Goal: Communication & Community: Answer question/provide support

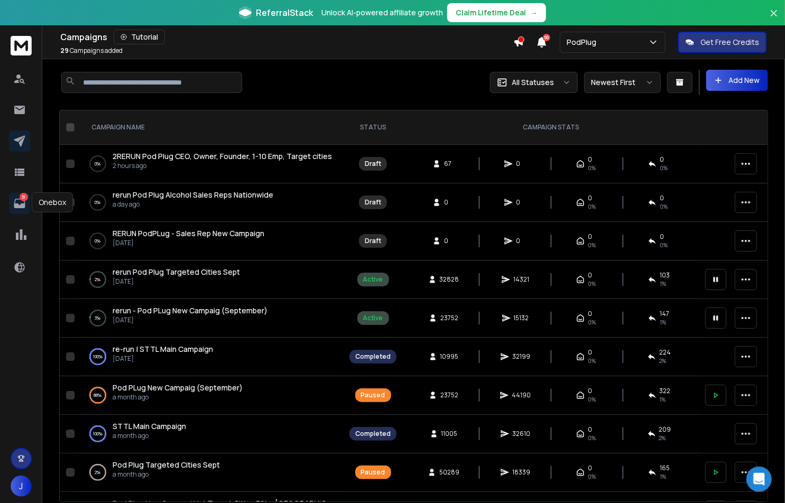
click at [24, 201] on link "31" at bounding box center [19, 203] width 21 height 21
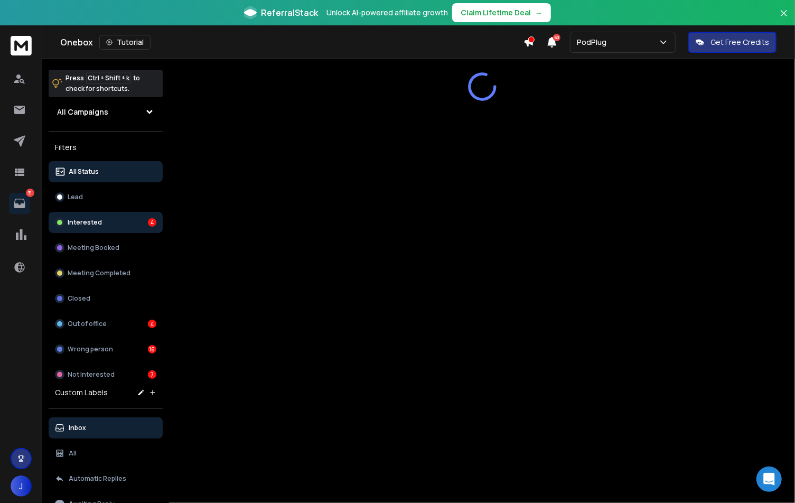
click at [106, 222] on button "Interested 4" at bounding box center [106, 222] width 114 height 21
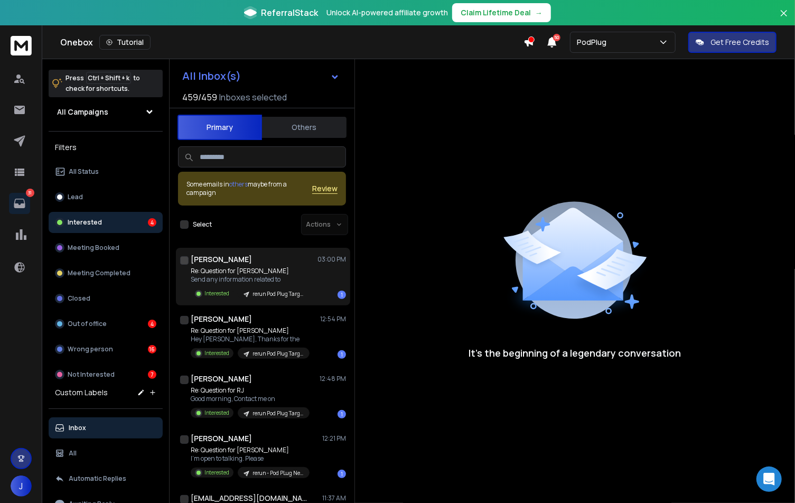
click at [274, 276] on p "Send any information related to" at bounding box center [250, 279] width 119 height 8
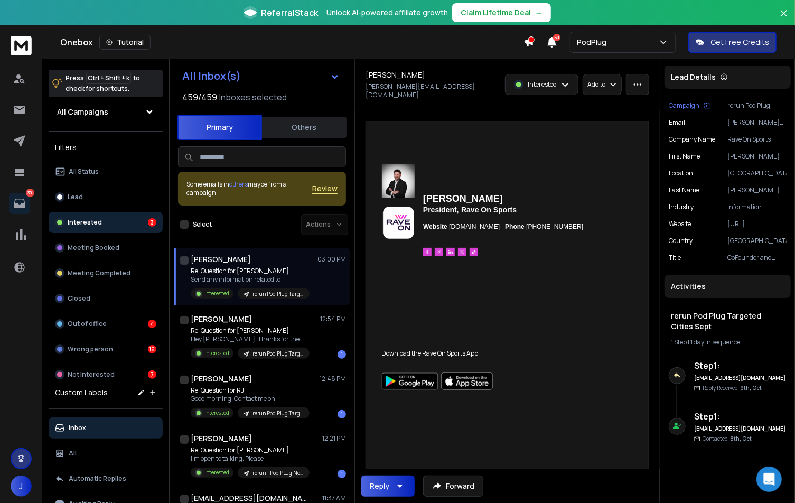
scroll to position [282, 0]
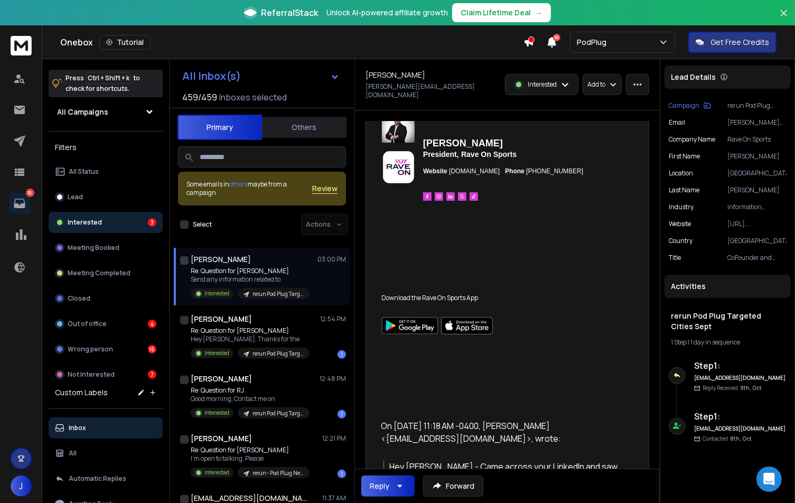
click at [558, 184] on td "[PERSON_NAME] President, Rave On Sports Website [DOMAIN_NAME] Phone [PHONE_NUMB…" at bounding box center [510, 160] width 189 height 122
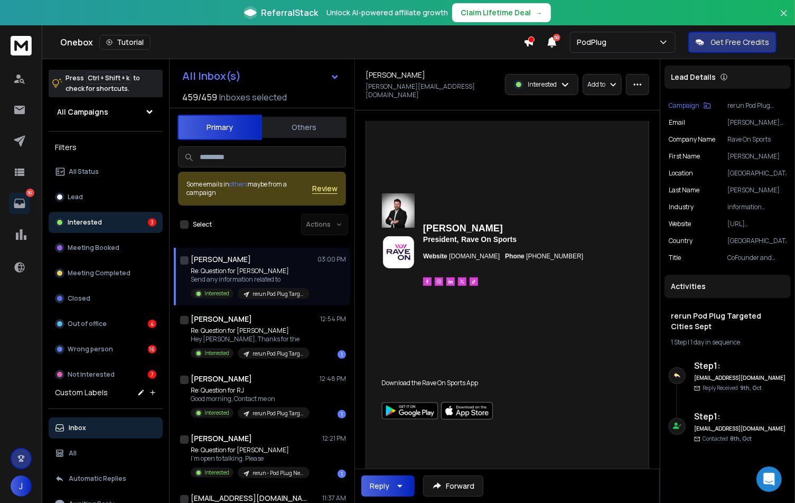
scroll to position [0, 0]
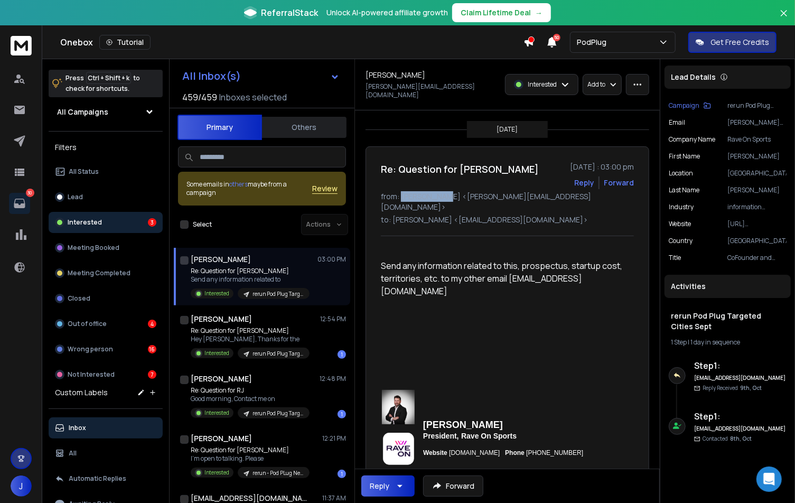
drag, startPoint x: 402, startPoint y: 189, endPoint x: 441, endPoint y: 189, distance: 38.6
click at [441, 191] on p "from: [PERSON_NAME] <[PERSON_NAME][EMAIL_ADDRESS][DOMAIN_NAME]>" at bounding box center [507, 201] width 253 height 21
copy p "[PERSON_NAME]"
drag, startPoint x: 741, startPoint y: 121, endPoint x: 56, endPoint y: 271, distance: 700.9
click at [741, 121] on p "[PERSON_NAME][EMAIL_ADDRESS][DOMAIN_NAME]" at bounding box center [757, 122] width 59 height 8
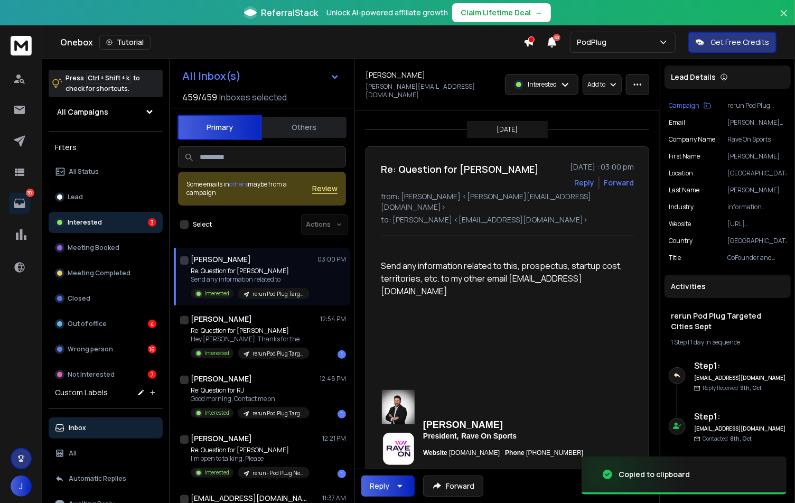
drag, startPoint x: 519, startPoint y: 334, endPoint x: 552, endPoint y: 374, distance: 52.2
click at [520, 361] on td at bounding box center [493, 364] width 225 height 6
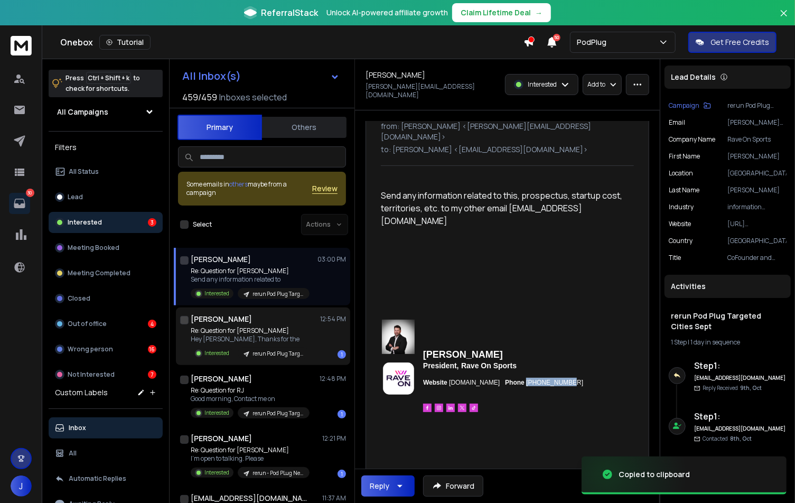
drag, startPoint x: 573, startPoint y: 347, endPoint x: 341, endPoint y: 351, distance: 232.0
click at [526, 378] on p "Website [DOMAIN_NAME] Phone [PHONE_NUMBER]" at bounding box center [514, 382] width 182 height 8
copy span "[PHONE_NUMBER]"
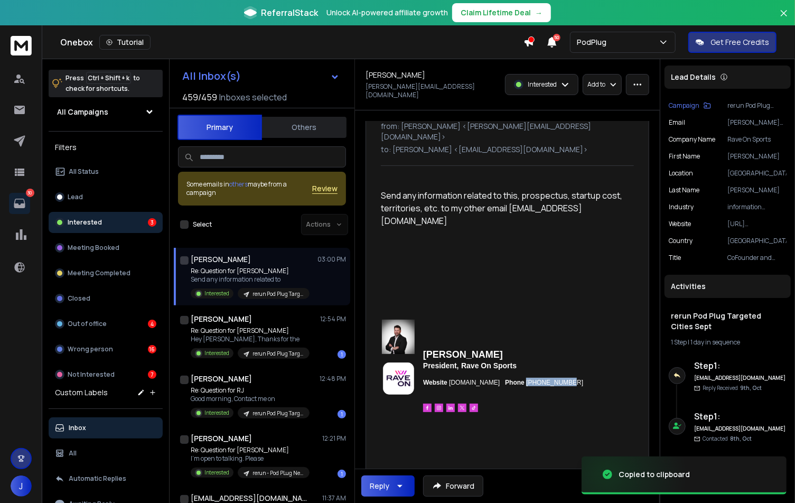
drag, startPoint x: 457, startPoint y: 487, endPoint x: 770, endPoint y: 309, distance: 360.9
click at [457, 487] on button "Forward" at bounding box center [453, 486] width 60 height 21
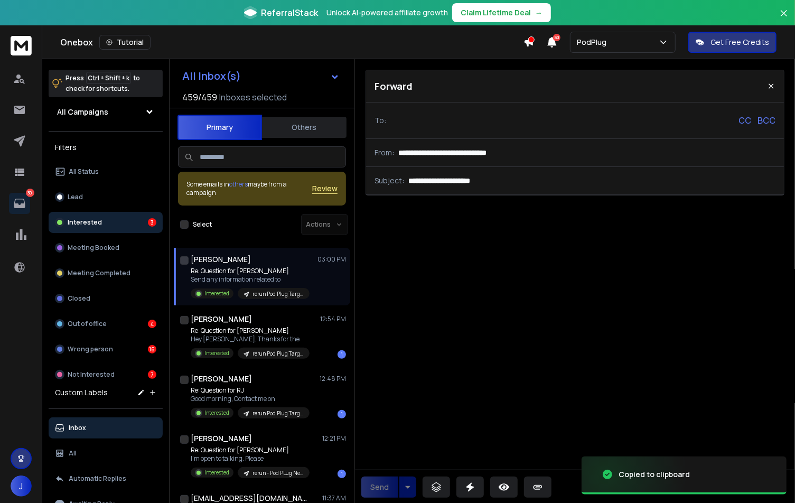
scroll to position [0, 0]
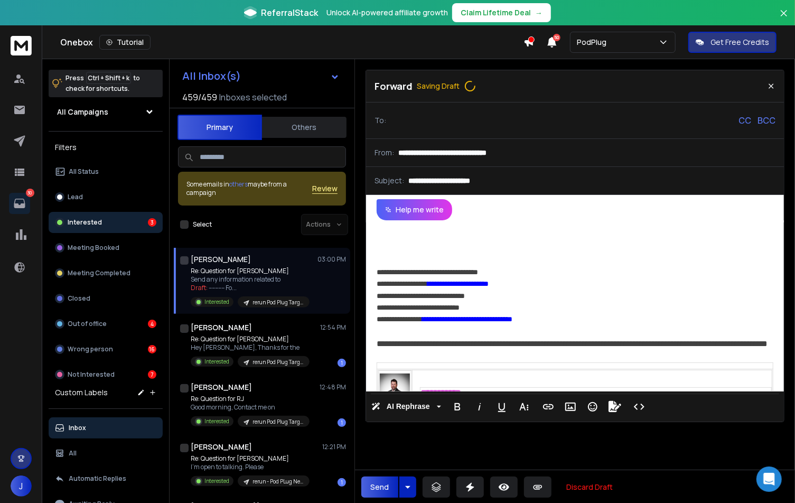
click at [464, 120] on input at bounding box center [427, 120] width 74 height 19
paste input "**********"
type input "**********"
click at [548, 125] on input at bounding box center [585, 120] width 74 height 19
paste input "**********"
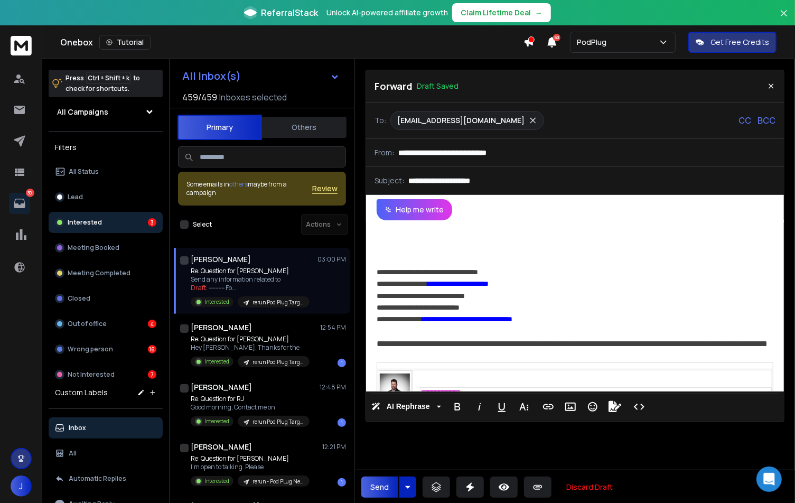
type input "**********"
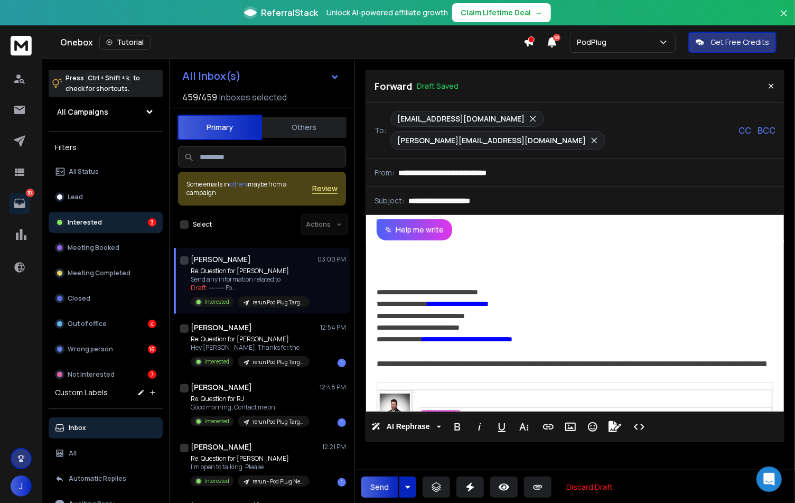
click at [379, 251] on div at bounding box center [575, 257] width 397 height 12
click at [390, 275] on div at bounding box center [575, 281] width 397 height 12
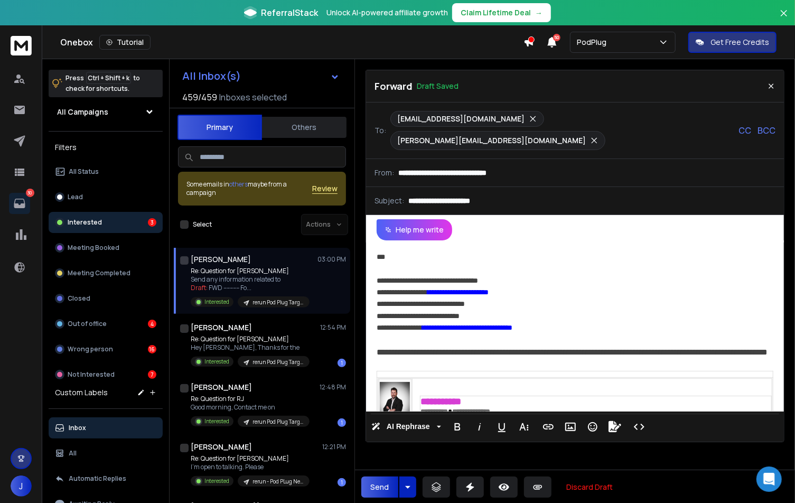
click at [370, 490] on button "Send" at bounding box center [379, 487] width 37 height 21
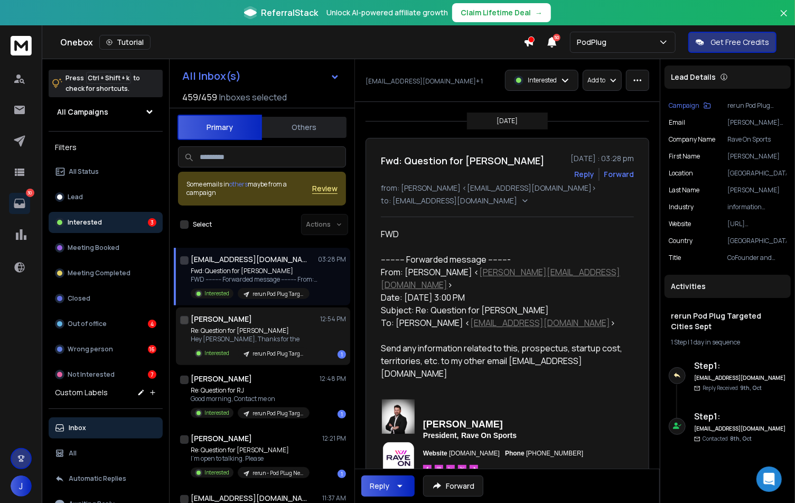
click at [286, 328] on p "Re: Question for [PERSON_NAME]" at bounding box center [250, 331] width 119 height 8
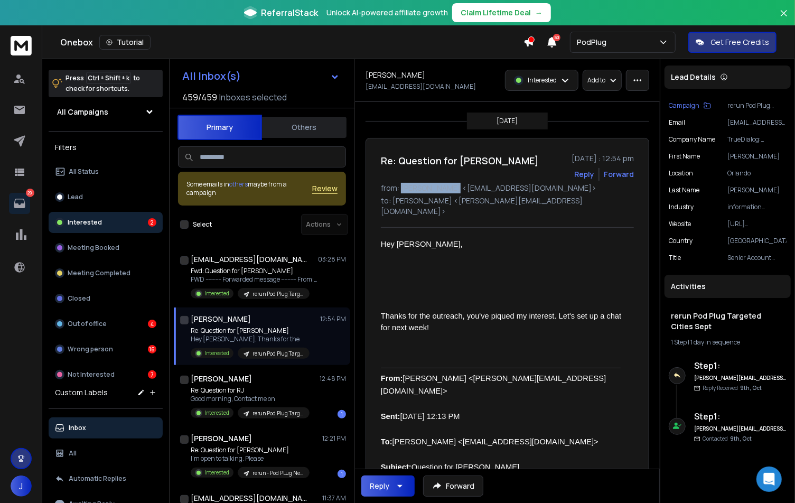
copy p "[PERSON_NAME]"
drag, startPoint x: 449, startPoint y: 187, endPoint x: 402, endPoint y: 187, distance: 47.0
click at [402, 187] on p "from: [PERSON_NAME] <[EMAIL_ADDRESS][DOMAIN_NAME]>" at bounding box center [507, 188] width 253 height 11
drag, startPoint x: 554, startPoint y: 273, endPoint x: 424, endPoint y: 451, distance: 220.8
click at [554, 273] on div at bounding box center [503, 280] width 245 height 35
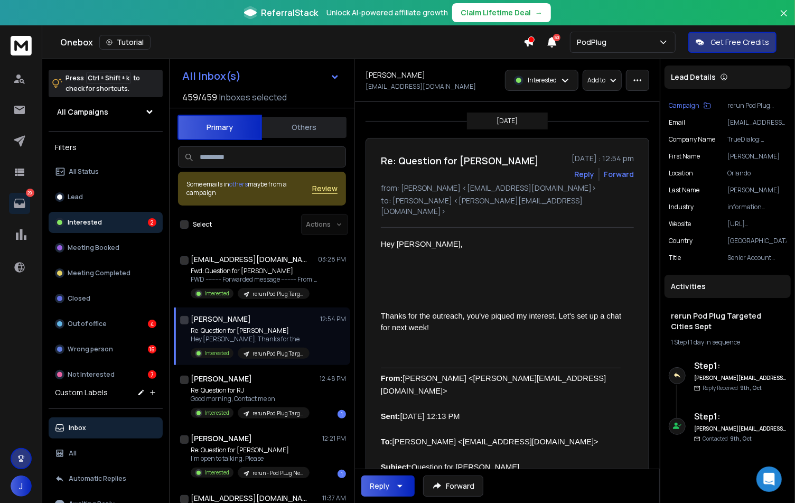
click at [730, 123] on p "[EMAIL_ADDRESS][DOMAIN_NAME]" at bounding box center [757, 122] width 59 height 8
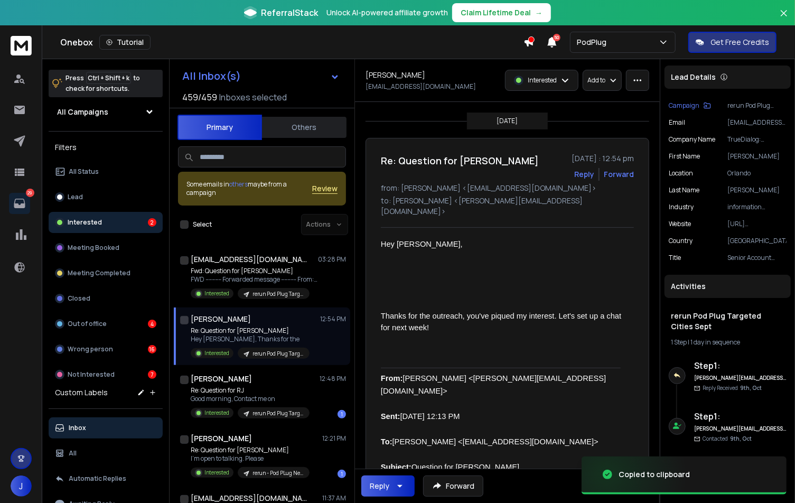
click at [542, 286] on div at bounding box center [503, 280] width 245 height 35
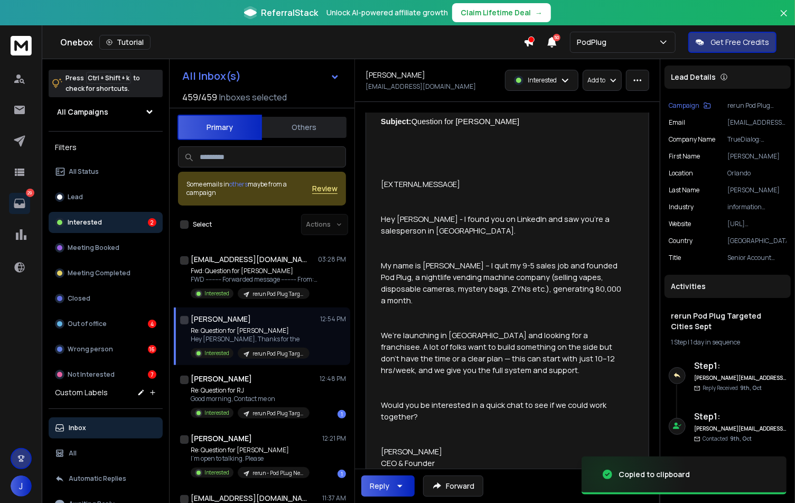
scroll to position [282, 0]
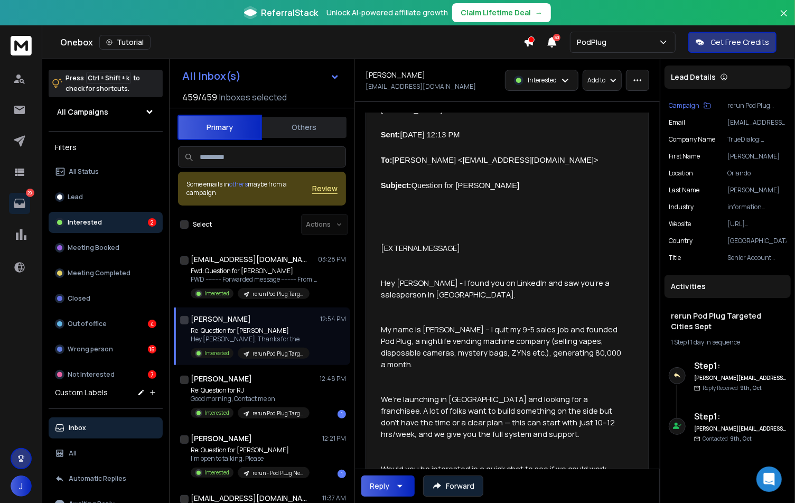
click at [451, 492] on button "Forward" at bounding box center [453, 486] width 60 height 21
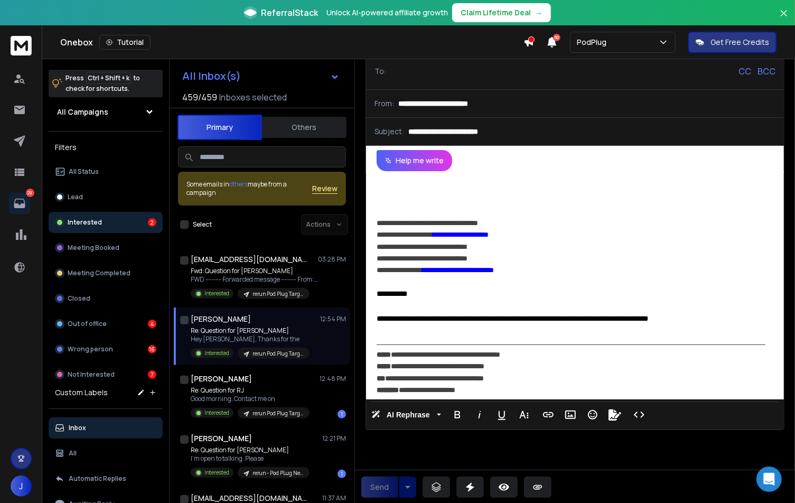
scroll to position [0, 0]
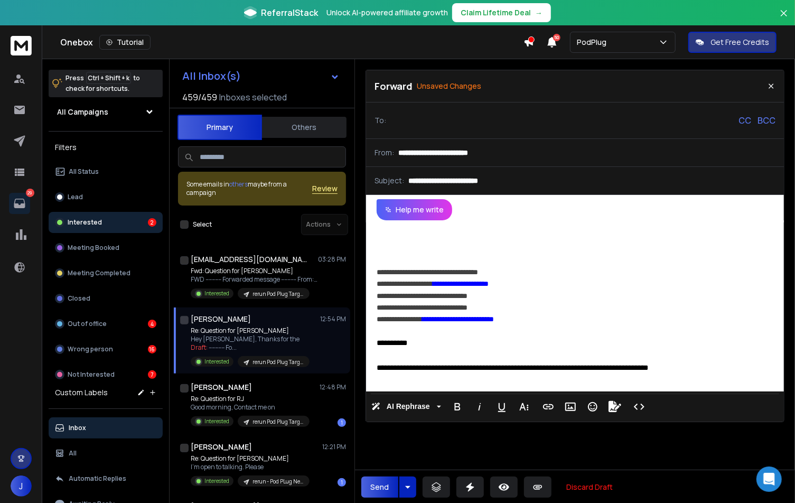
click at [436, 113] on input at bounding box center [427, 120] width 74 height 19
paste input "**********"
type input "**********"
click at [548, 117] on input at bounding box center [585, 120] width 74 height 19
paste input "**********"
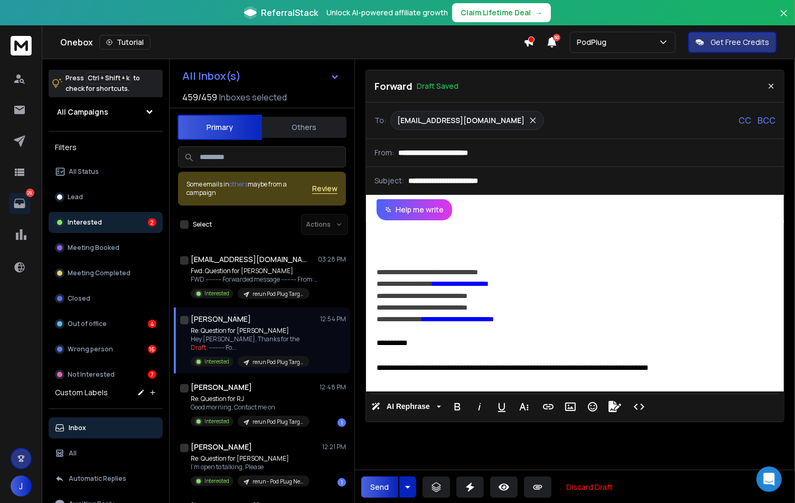
type input "**********"
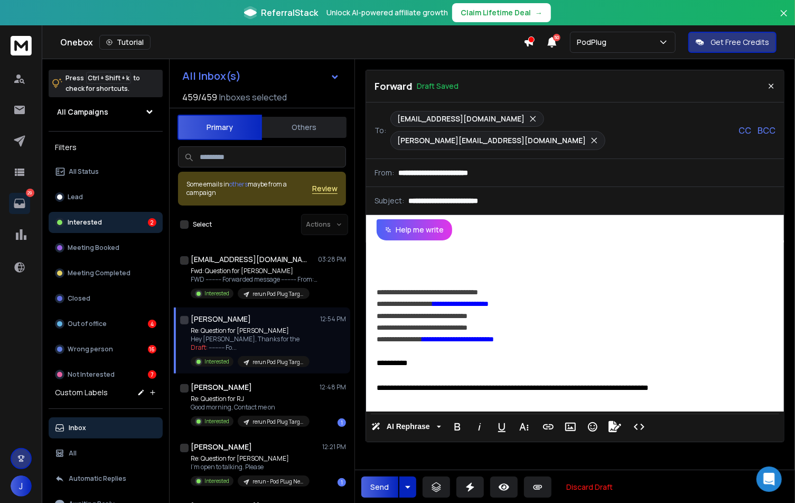
click at [393, 251] on div at bounding box center [575, 257] width 397 height 12
click at [379, 263] on div at bounding box center [575, 269] width 397 height 12
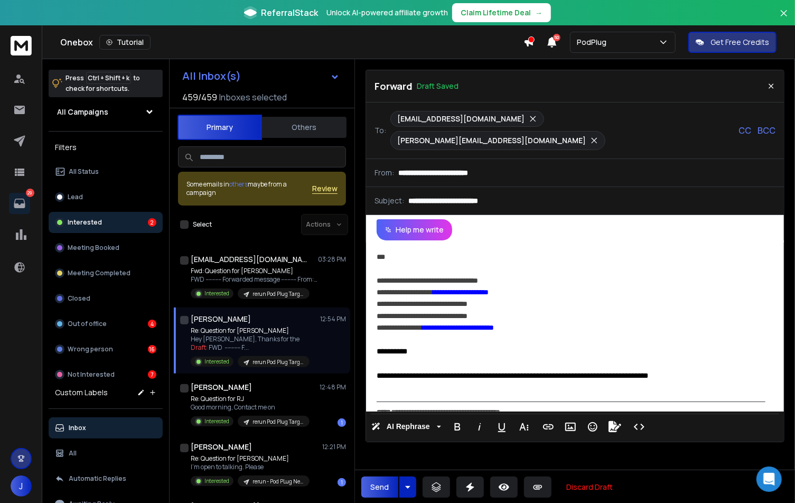
click at [466, 298] on p "**********" at bounding box center [568, 304] width 383 height 12
click at [375, 487] on button "Send" at bounding box center [379, 487] width 37 height 21
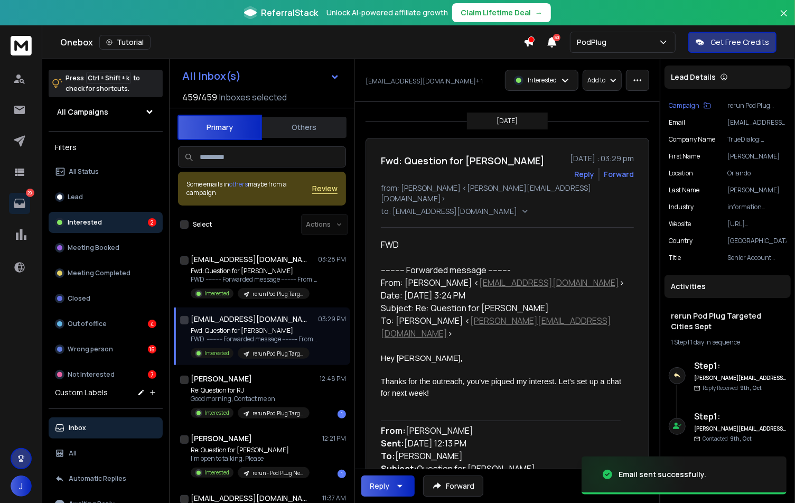
click at [609, 340] on div at bounding box center [503, 346] width 245 height 13
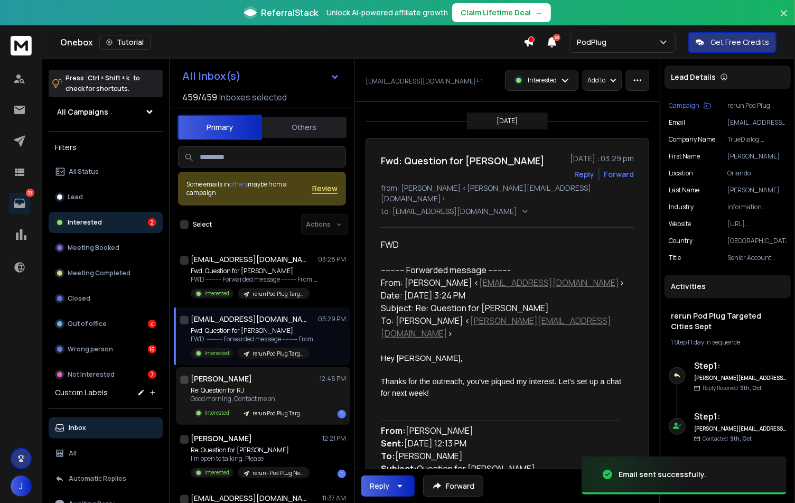
click at [282, 406] on div "Re: Question for RJ Good morning, Contact me on Interested rerun Pod Plug Targe…" at bounding box center [250, 402] width 119 height 32
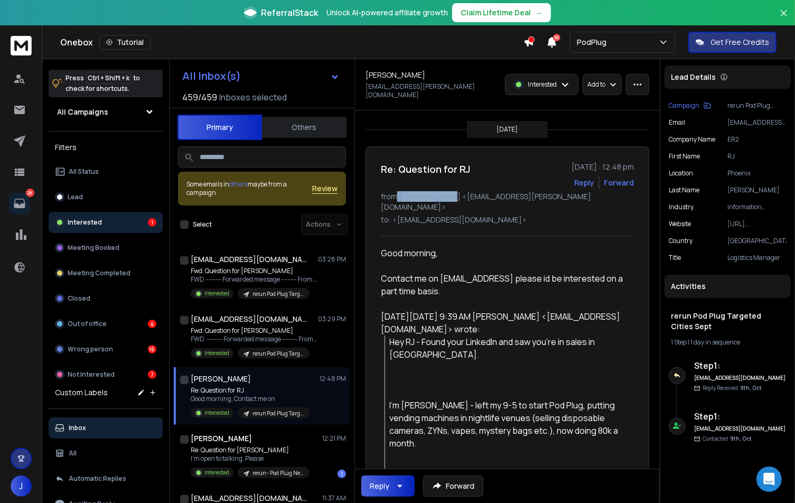
copy p ": [PERSON_NAME]"
drag, startPoint x: 440, startPoint y: 186, endPoint x: 398, endPoint y: 188, distance: 42.3
click at [398, 191] on p "from: [PERSON_NAME] <[EMAIL_ADDRESS][PERSON_NAME][DOMAIN_NAME]>" at bounding box center [507, 201] width 253 height 21
drag, startPoint x: 725, startPoint y: 128, endPoint x: 729, endPoint y: 124, distance: 6.0
click at [728, 126] on div "Campaign rerun Pod Plug Targeted Cities Sept Email [EMAIL_ADDRESS][PERSON_NAME]…" at bounding box center [728, 182] width 126 height 186
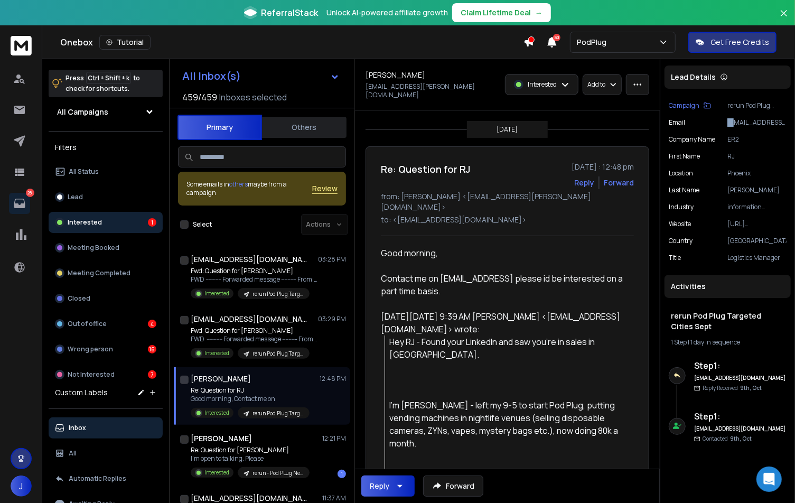
click at [729, 124] on p "[EMAIL_ADDRESS][PERSON_NAME][DOMAIN_NAME]" at bounding box center [757, 122] width 59 height 8
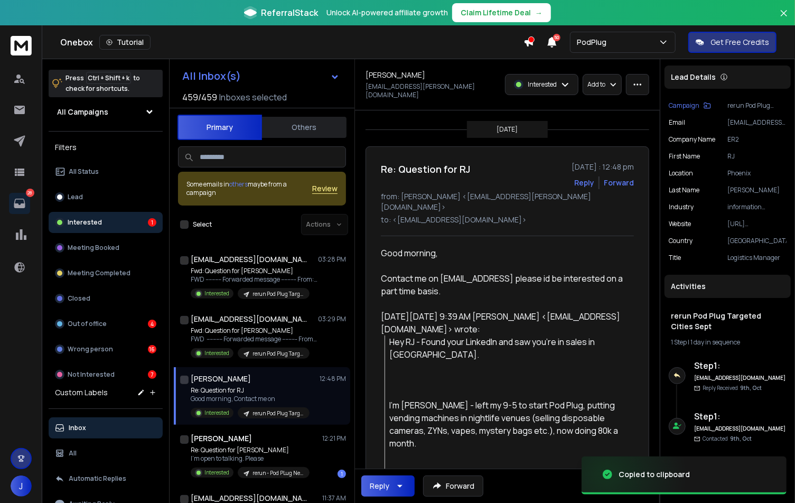
click at [448, 483] on button "Forward" at bounding box center [453, 486] width 60 height 21
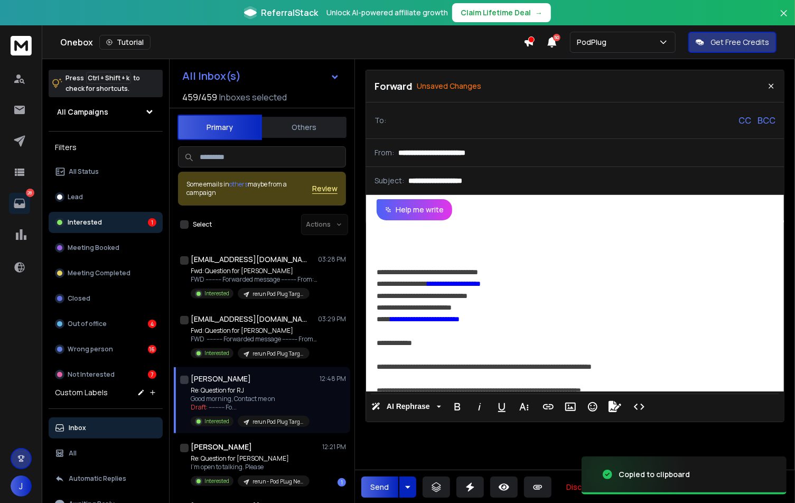
drag, startPoint x: 447, startPoint y: 124, endPoint x: 563, endPoint y: 155, distance: 120.5
click at [447, 124] on input at bounding box center [427, 120] width 74 height 19
paste input "**********"
type input "**********"
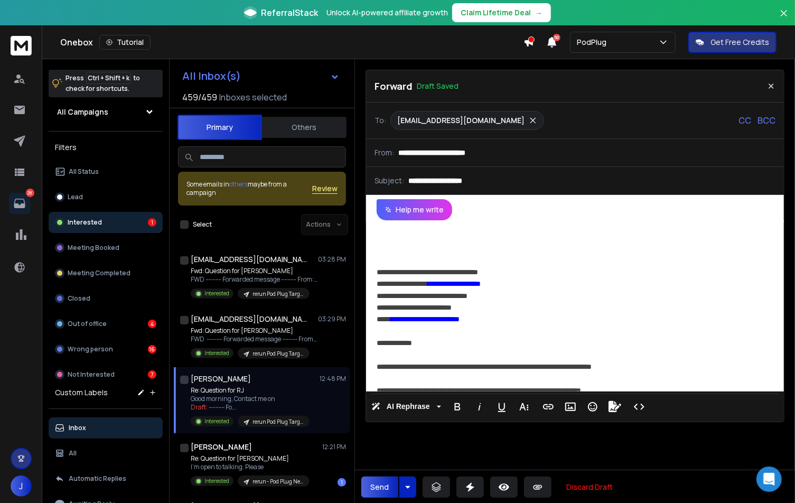
click at [548, 120] on input at bounding box center [585, 120] width 74 height 19
paste input "**********"
type input "**********"
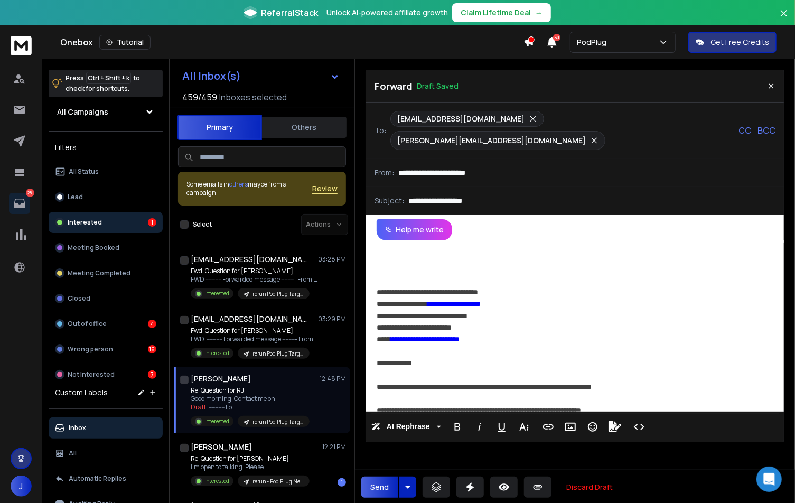
click at [381, 251] on div at bounding box center [575, 257] width 397 height 12
click at [381, 240] on div "**********" at bounding box center [575, 325] width 418 height 171
click at [386, 263] on div at bounding box center [575, 269] width 397 height 12
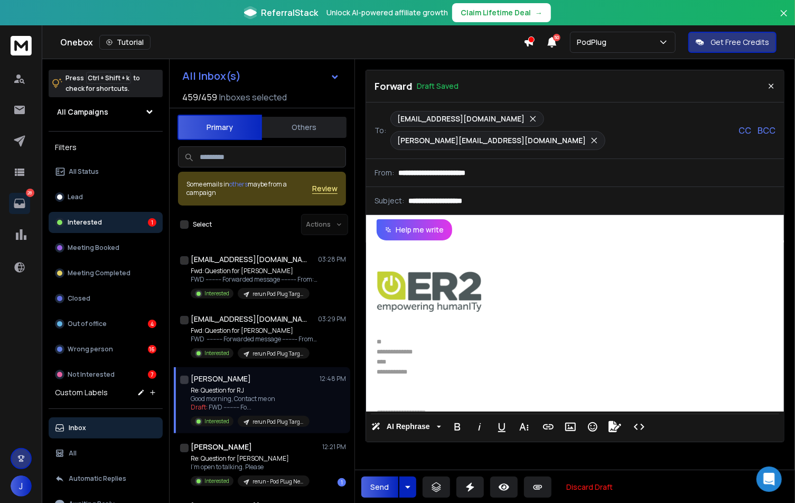
scroll to position [634, 0]
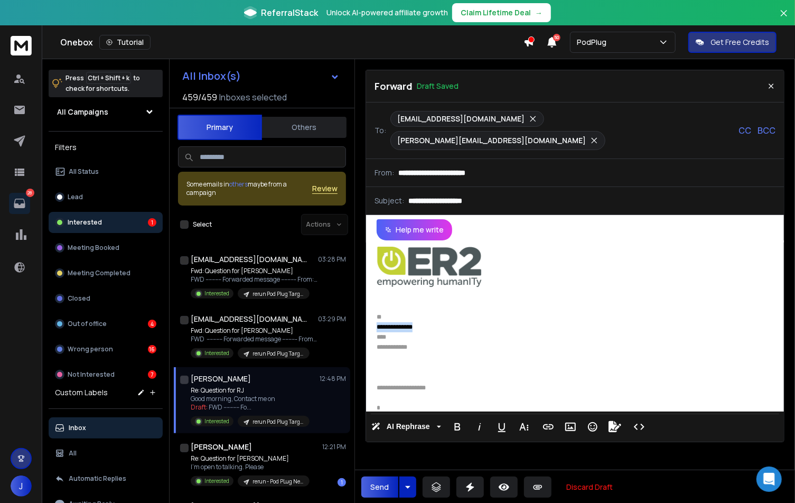
drag, startPoint x: 432, startPoint y: 303, endPoint x: 368, endPoint y: 305, distance: 64.0
click at [372, 305] on div "**********" at bounding box center [573, 325] width 415 height 171
copy link "**********"
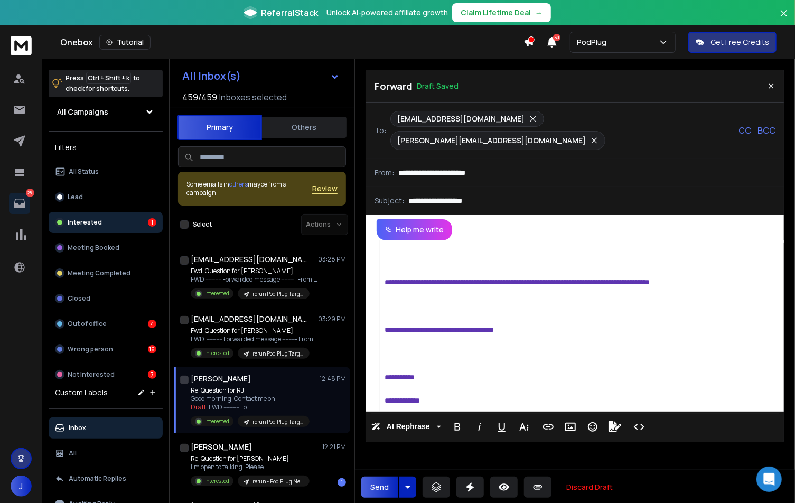
scroll to position [0, 0]
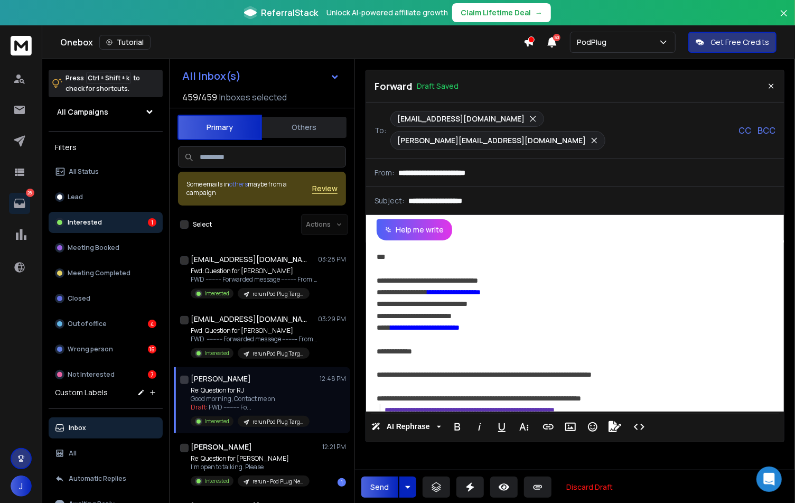
drag, startPoint x: 468, startPoint y: 283, endPoint x: 506, endPoint y: 274, distance: 38.7
click at [468, 298] on p "**********" at bounding box center [568, 304] width 383 height 12
click at [370, 487] on button "Send" at bounding box center [379, 487] width 37 height 21
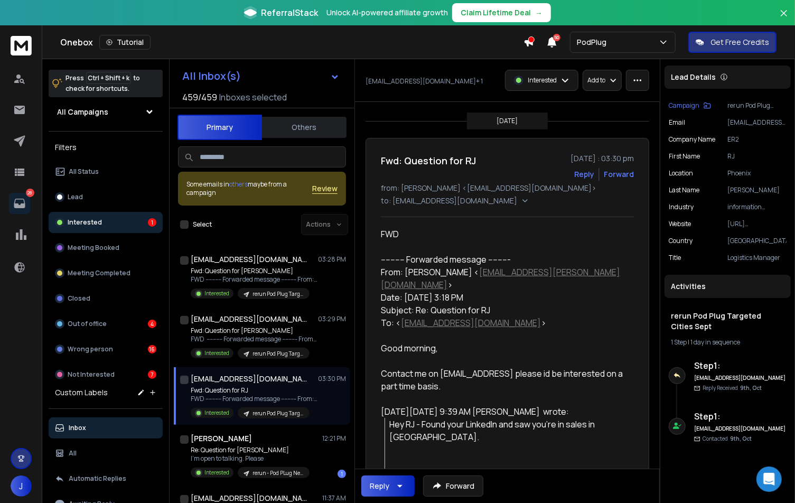
click at [574, 241] on div at bounding box center [503, 246] width 245 height 13
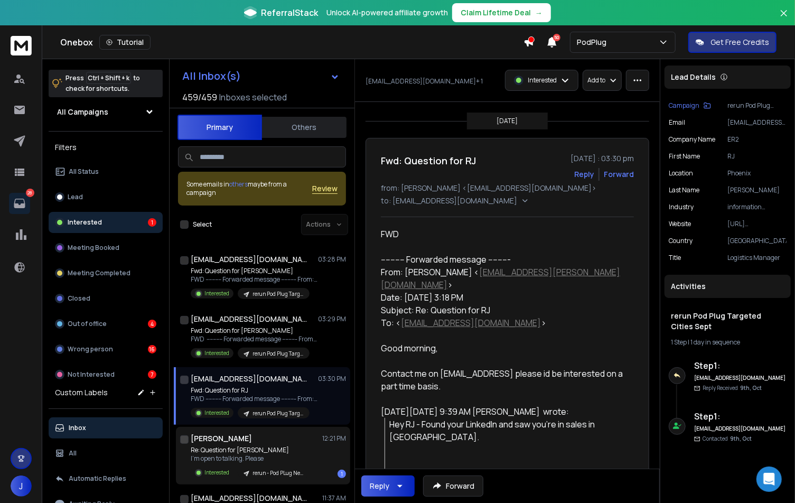
click at [249, 446] on p "Re: Question for [PERSON_NAME]" at bounding box center [250, 450] width 119 height 8
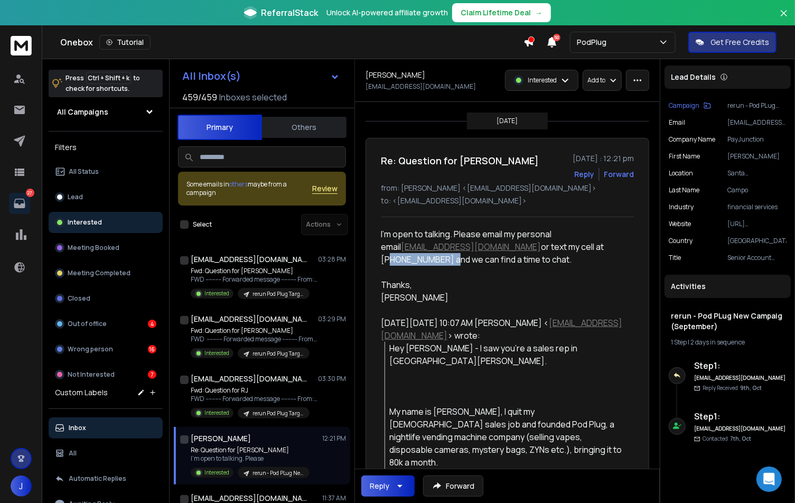
drag, startPoint x: 556, startPoint y: 246, endPoint x: 622, endPoint y: 246, distance: 66.0
click at [622, 246] on div "I'm open to talking. Please email my personal email [EMAIL_ADDRESS][DOMAIN_NAME…" at bounding box center [507, 492] width 253 height 528
drag, startPoint x: 550, startPoint y: 248, endPoint x: 636, endPoint y: 248, distance: 86.1
click at [636, 248] on div "Re: Question for [PERSON_NAME] [DATE] : 12:21 pm Reply Forward from: [PERSON_NA…" at bounding box center [508, 455] width 284 height 634
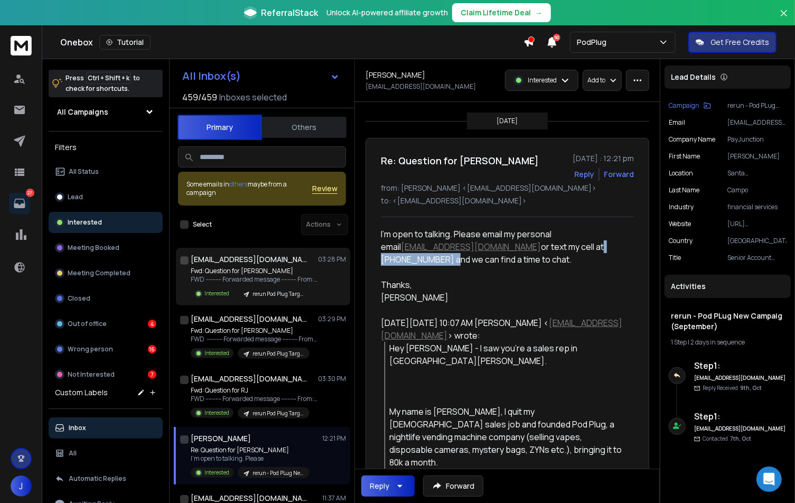
copy div "t [PHONE_NUMBER]"
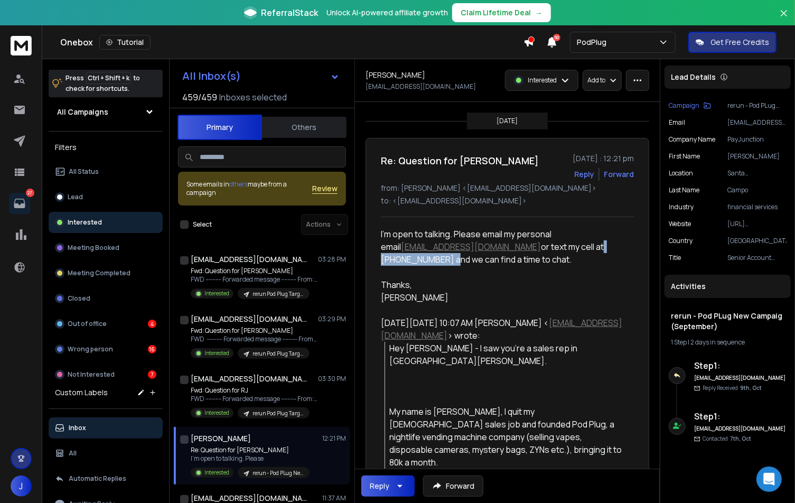
click at [537, 248] on div "I'm open to talking. Please email my personal email [EMAIL_ADDRESS][DOMAIN_NAME…" at bounding box center [503, 266] width 245 height 76
drag, startPoint x: 554, startPoint y: 246, endPoint x: 627, endPoint y: 246, distance: 72.9
click at [627, 246] on div "I'm open to talking. Please email my personal email [EMAIL_ADDRESS][DOMAIN_NAME…" at bounding box center [507, 492] width 253 height 528
copy div "[PHONE_NUMBER]"
drag, startPoint x: 612, startPoint y: 299, endPoint x: 481, endPoint y: 478, distance: 221.5
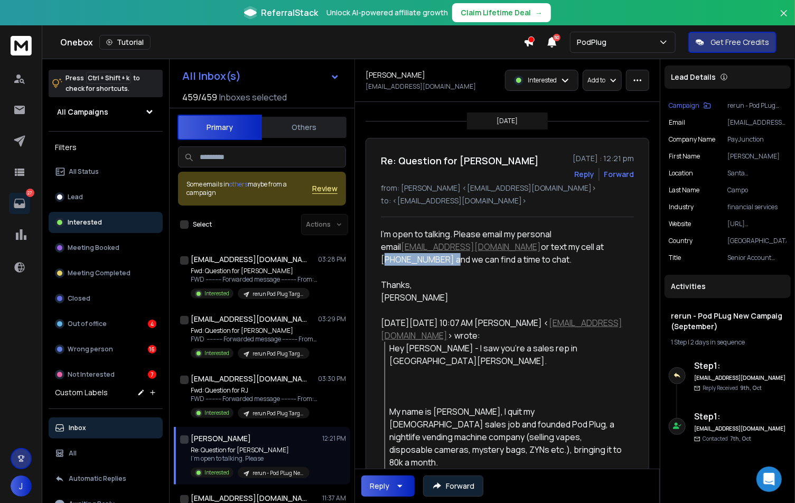
click at [612, 303] on div "[PERSON_NAME]" at bounding box center [503, 297] width 245 height 13
click at [466, 483] on button "Forward" at bounding box center [453, 486] width 60 height 21
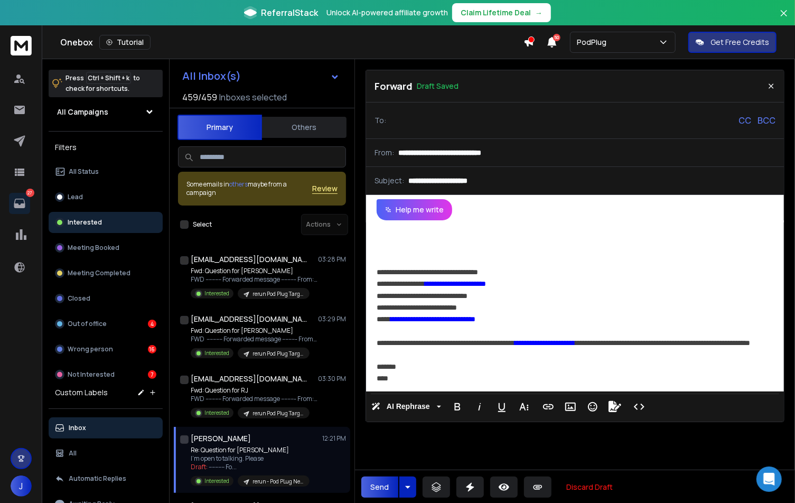
click at [430, 123] on input at bounding box center [427, 120] width 74 height 19
paste input "**********"
type input "**********"
click at [548, 124] on input at bounding box center [585, 120] width 74 height 19
paste input "**********"
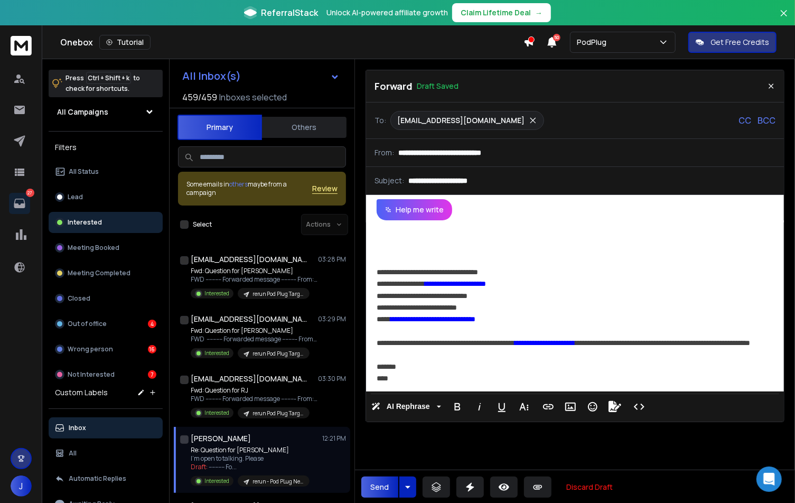
type input "**********"
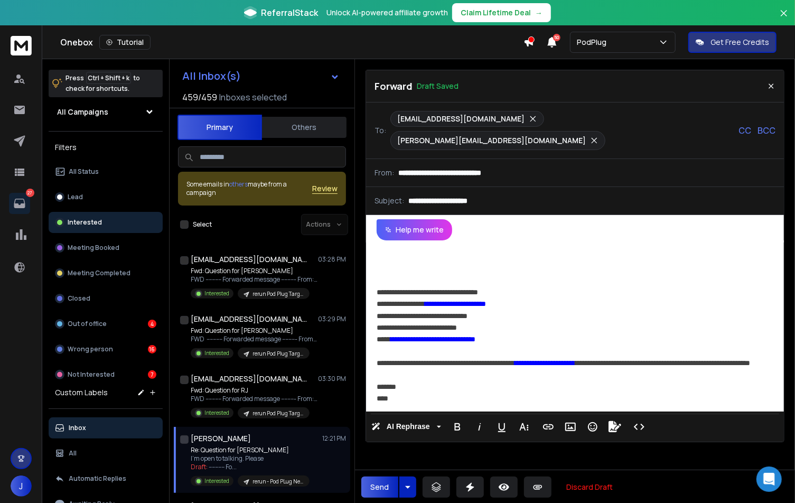
click at [402, 251] on div at bounding box center [575, 257] width 397 height 12
click at [383, 263] on div at bounding box center [575, 269] width 397 height 12
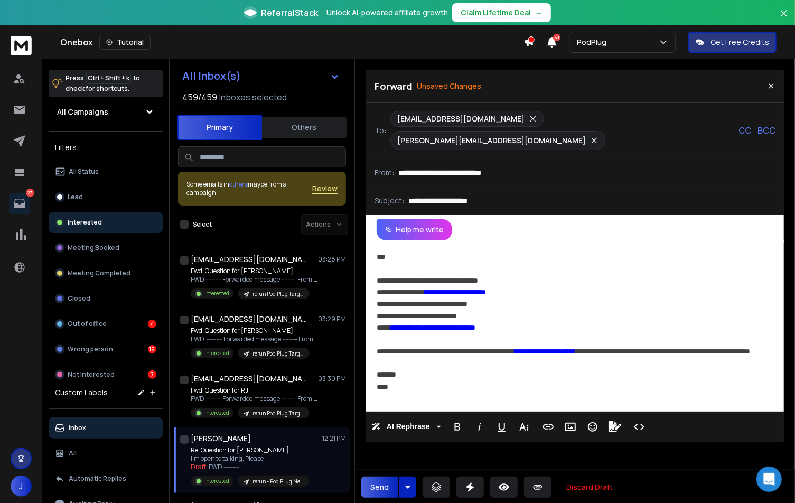
click at [381, 263] on div at bounding box center [575, 269] width 397 height 12
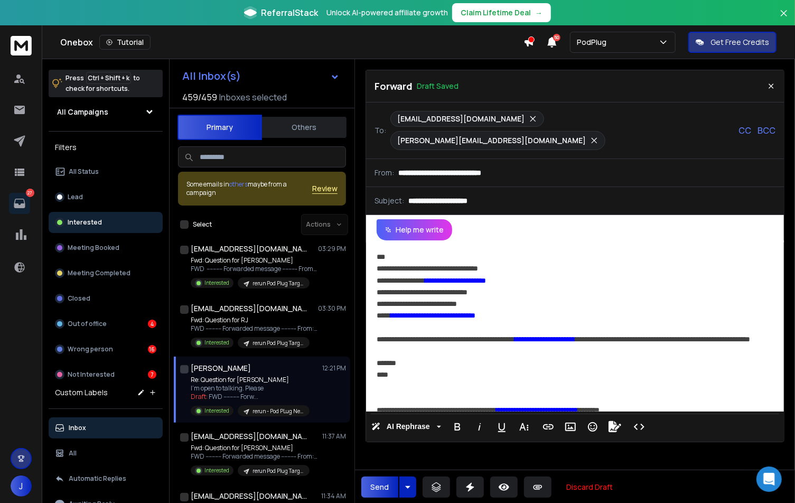
scroll to position [141, 0]
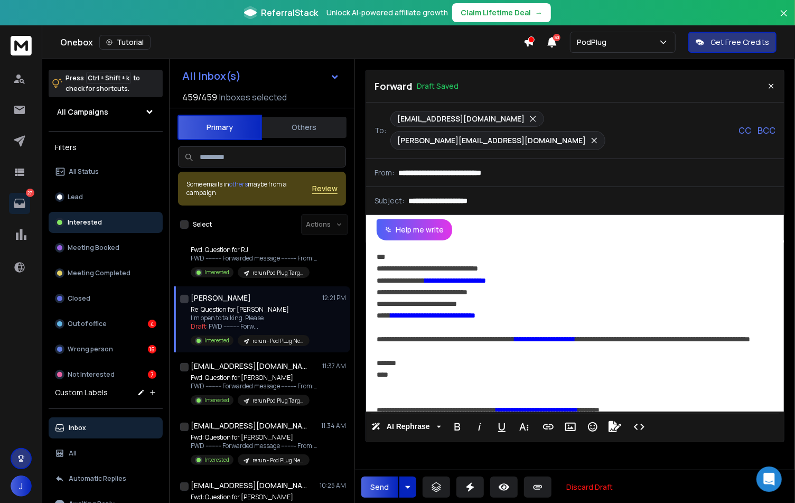
click at [467, 298] on p "**********" at bounding box center [568, 304] width 383 height 12
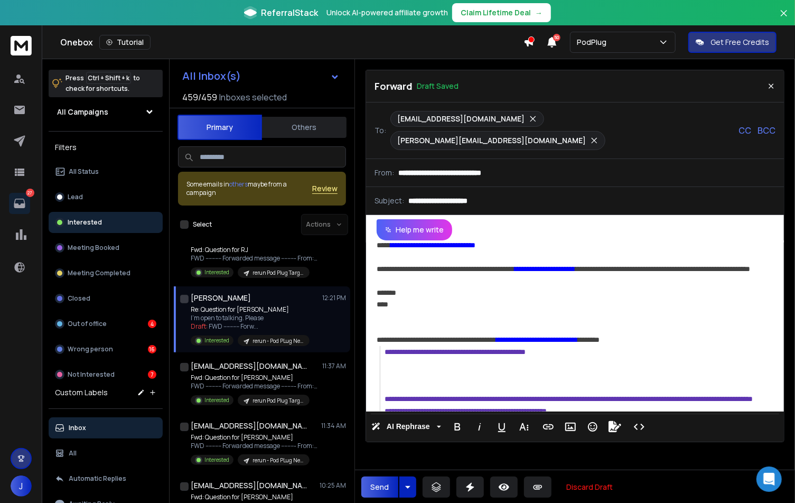
scroll to position [0, 0]
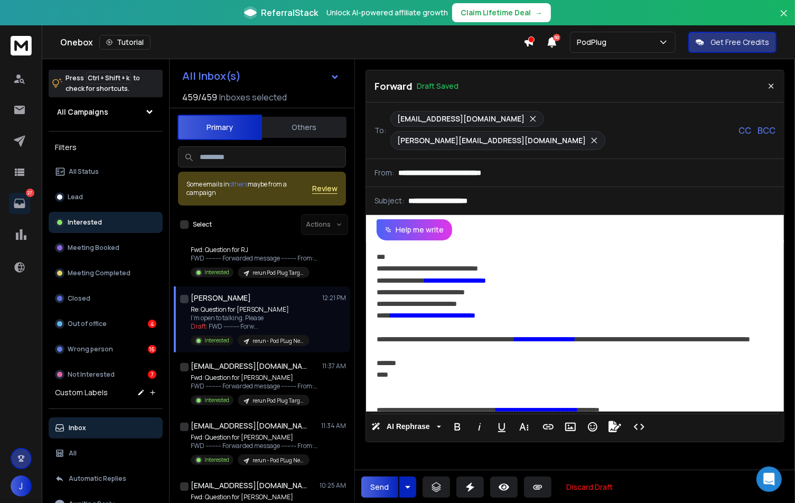
click at [380, 485] on button "Send" at bounding box center [379, 487] width 37 height 21
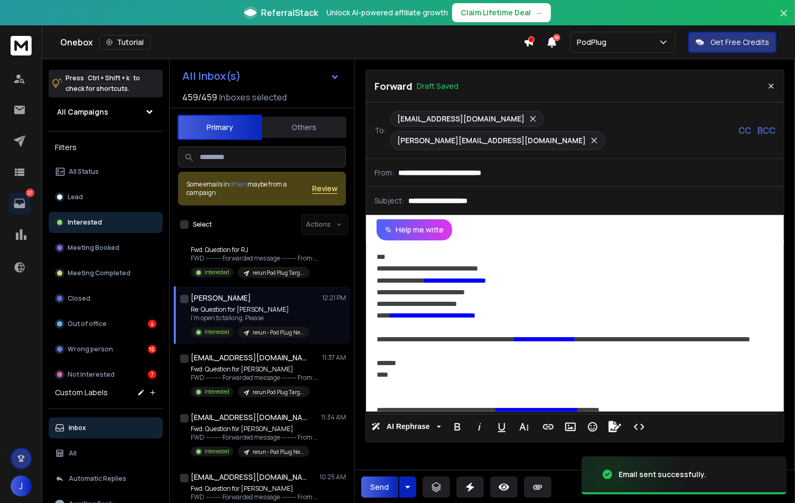
scroll to position [70, 0]
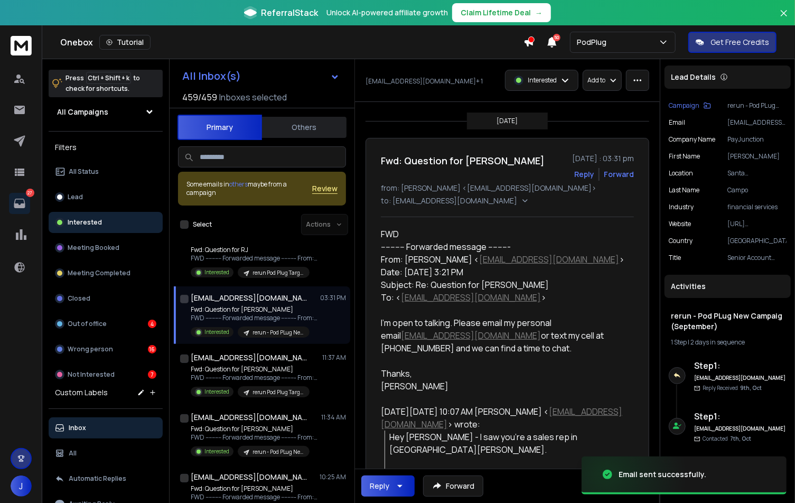
click at [732, 155] on p "[PERSON_NAME]" at bounding box center [757, 156] width 59 height 8
click at [736, 184] on div "Campaign rerun - Pod PLug New Campaig (September) Email [EMAIL_ADDRESS][DOMAIN_…" at bounding box center [728, 182] width 126 height 186
click at [736, 186] on p "Campo" at bounding box center [757, 190] width 59 height 8
click at [747, 139] on p "PayJunction" at bounding box center [757, 139] width 59 height 8
drag, startPoint x: 757, startPoint y: 124, endPoint x: 745, endPoint y: 126, distance: 11.8
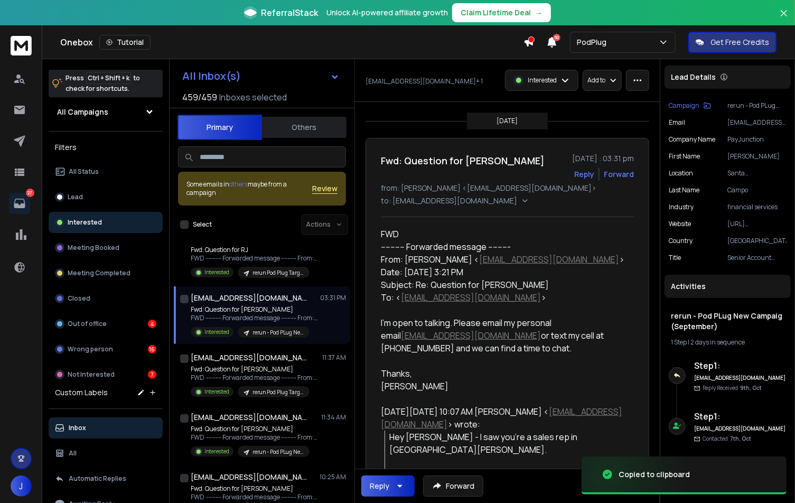
click at [757, 124] on p "[EMAIL_ADDRESS][DOMAIN_NAME]" at bounding box center [757, 122] width 59 height 8
drag, startPoint x: 626, startPoint y: 273, endPoint x: 436, endPoint y: 256, distance: 189.9
click at [23, 229] on icon at bounding box center [21, 235] width 16 height 16
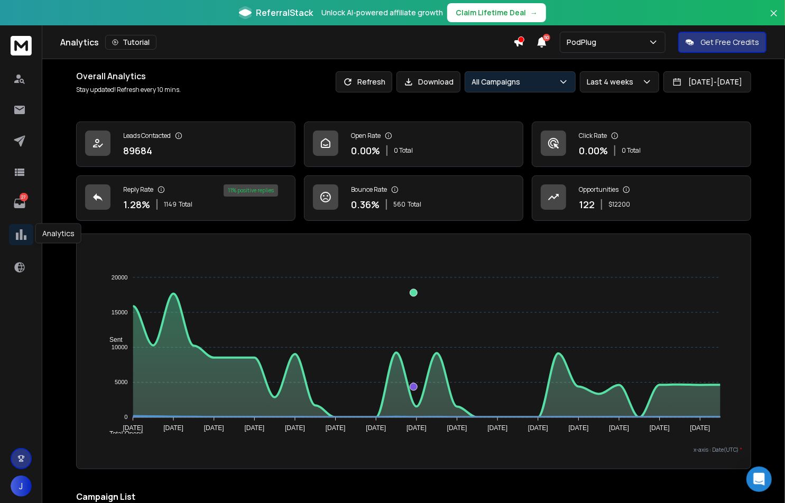
click at [497, 83] on div "All Campaigns" at bounding box center [519, 82] width 97 height 11
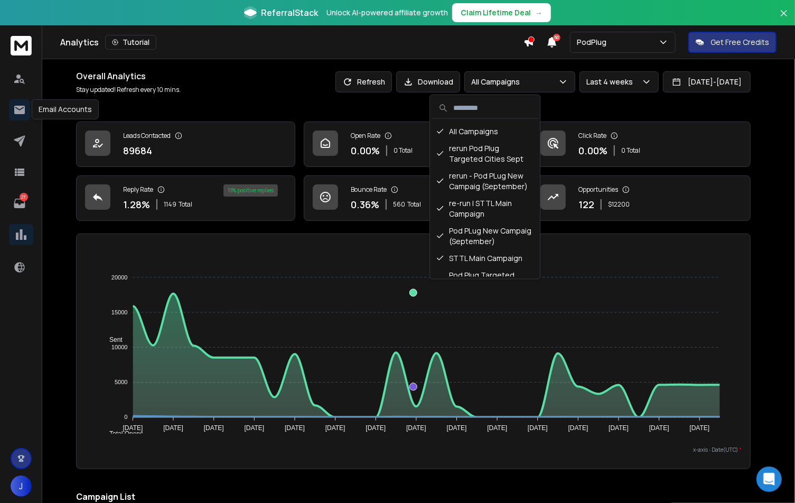
click at [20, 112] on icon at bounding box center [19, 110] width 11 height 8
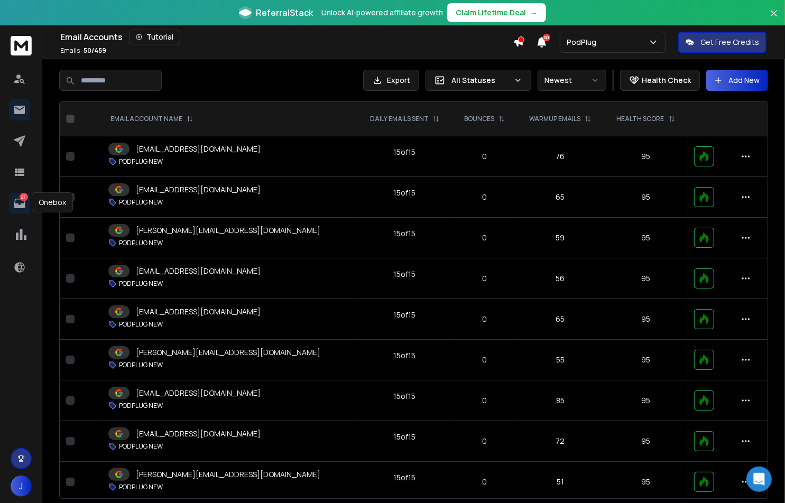
click at [16, 203] on icon at bounding box center [19, 204] width 11 height 10
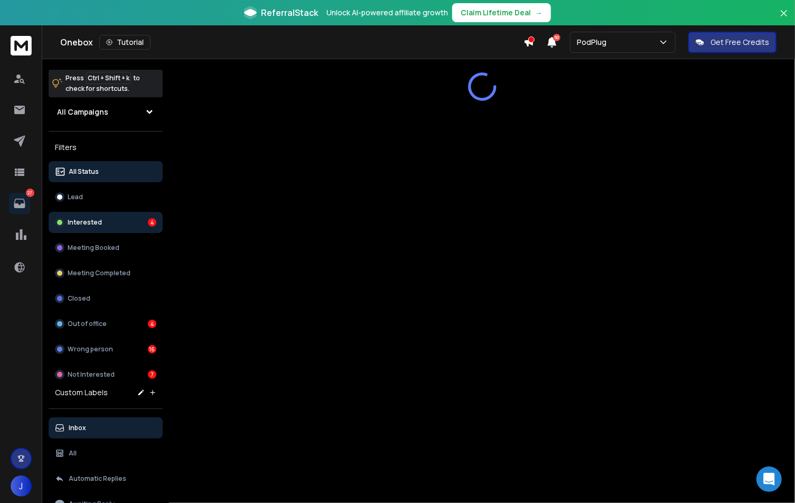
click at [70, 222] on p "Interested" at bounding box center [85, 222] width 34 height 8
